Goal: Check status

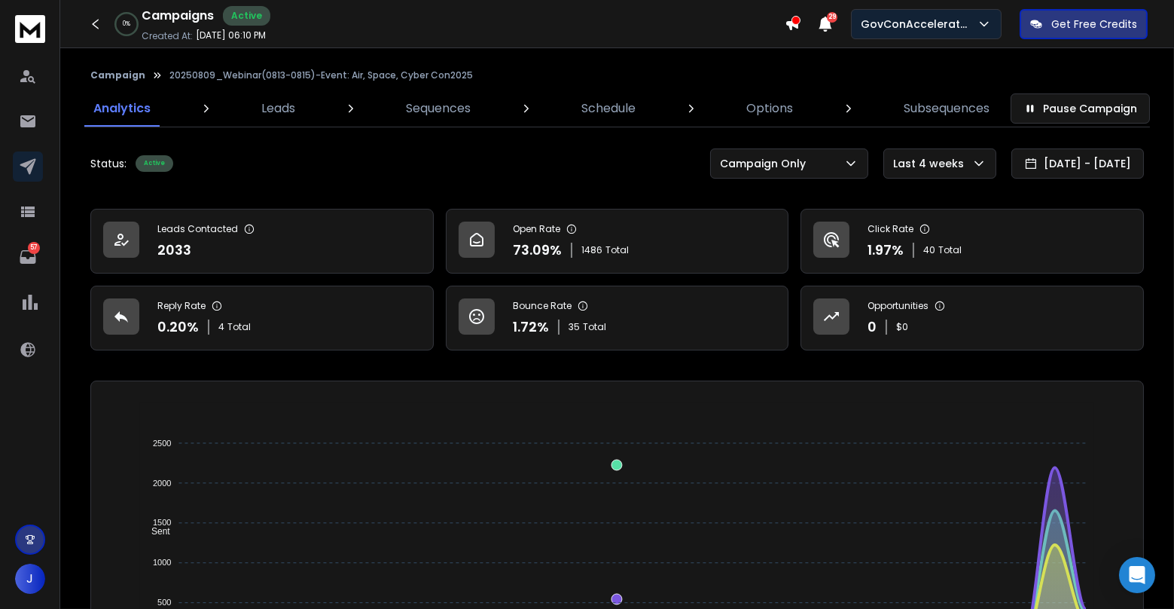
click at [907, 14] on button "GovConAccelerator" at bounding box center [926, 24] width 151 height 30
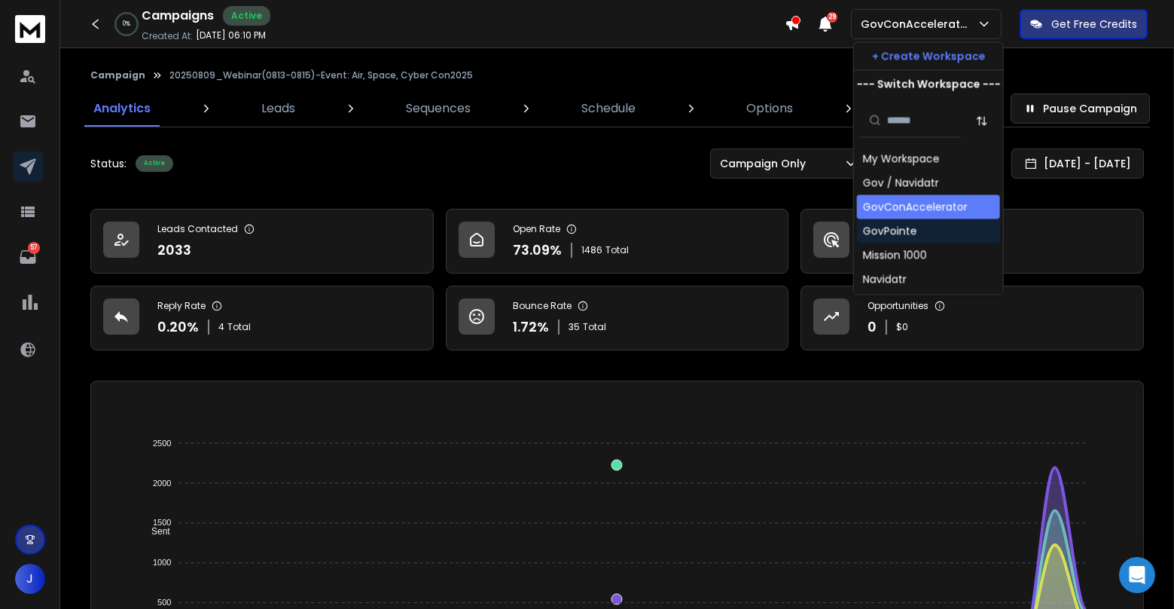
click at [914, 238] on div "GovPointe" at bounding box center [890, 230] width 54 height 15
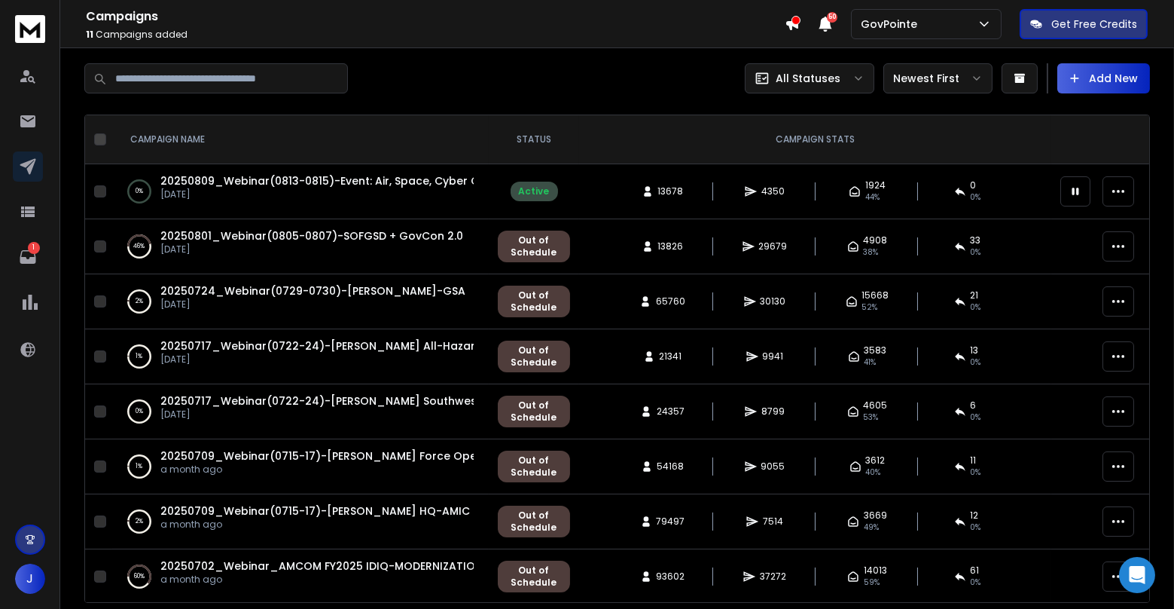
click at [384, 176] on span "20250809_Webinar(0813-0815)-Event: Air, Space, Cyber Con2025" at bounding box center [340, 180] width 360 height 15
